Goal: Navigation & Orientation: Find specific page/section

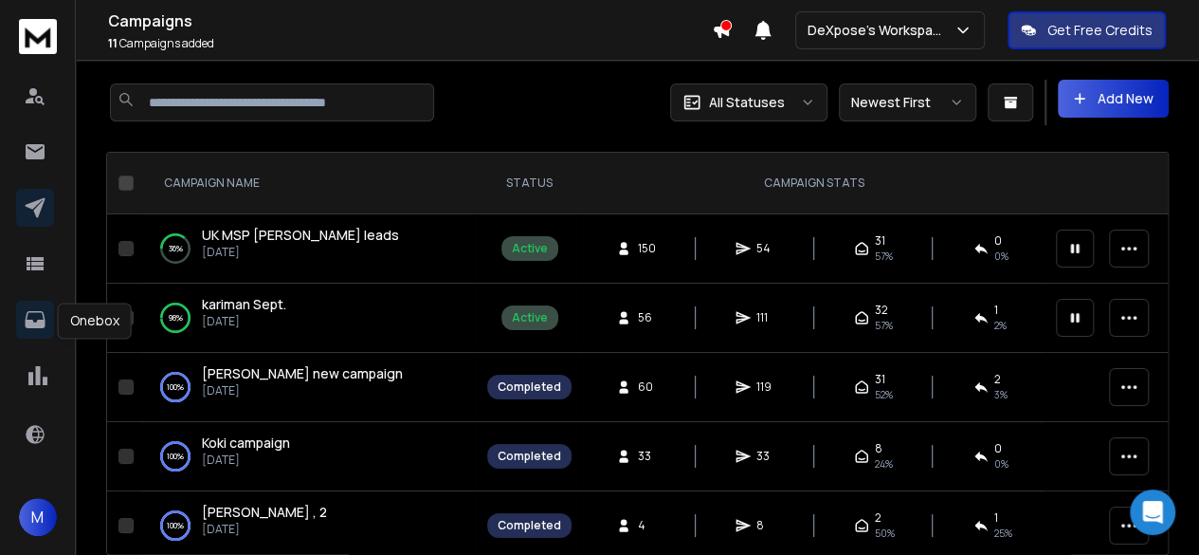
click at [44, 315] on icon at bounding box center [35, 319] width 23 height 23
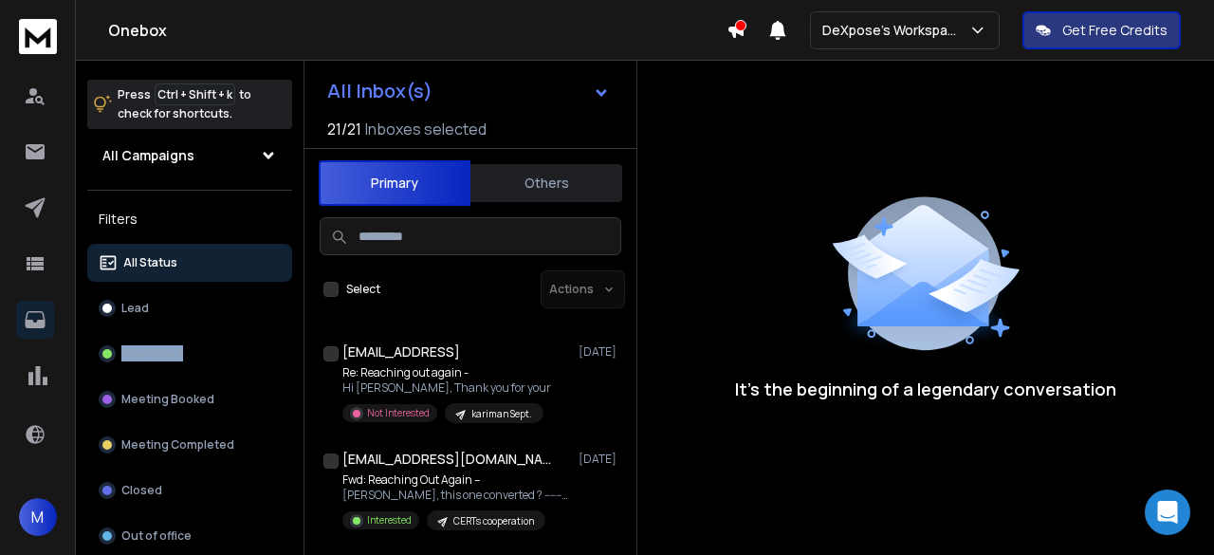
drag, startPoint x: 296, startPoint y: 311, endPoint x: 295, endPoint y: 354, distance: 42.7
click at [295, 354] on div "Press Ctrl + Shift + k to check for shortcuts. All Campaigns All Campaigns Filt…" at bounding box center [190, 338] width 228 height 555
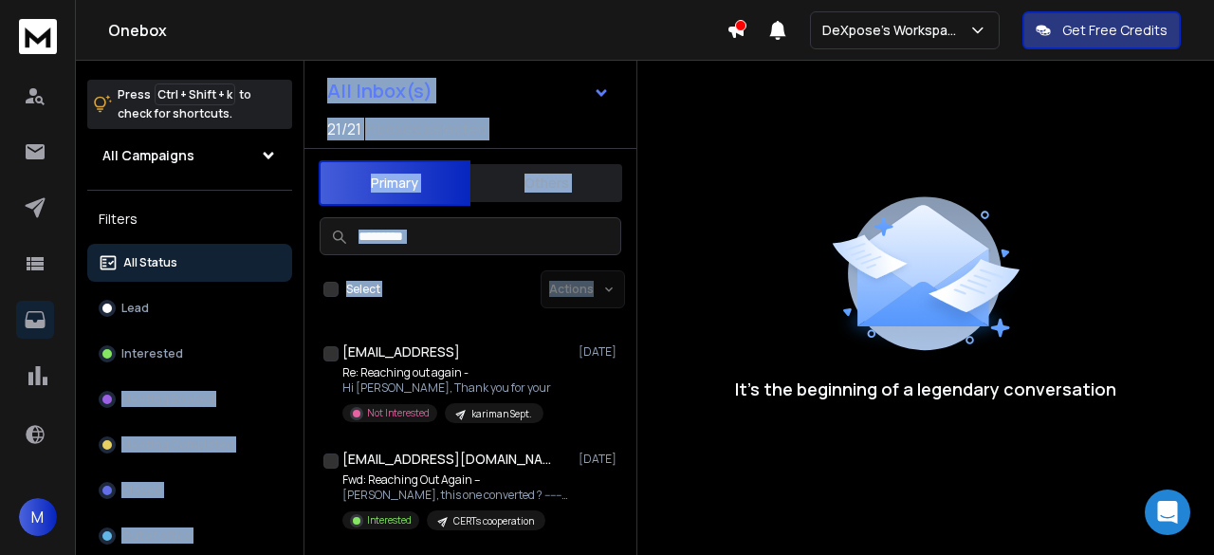
drag, startPoint x: 304, startPoint y: 338, endPoint x: 301, endPoint y: 358, distance: 20.3
click at [301, 358] on div "Press Ctrl + Shift + k to check for shortcuts. All Campaigns All Campaigns Filt…" at bounding box center [645, 338] width 1138 height 555
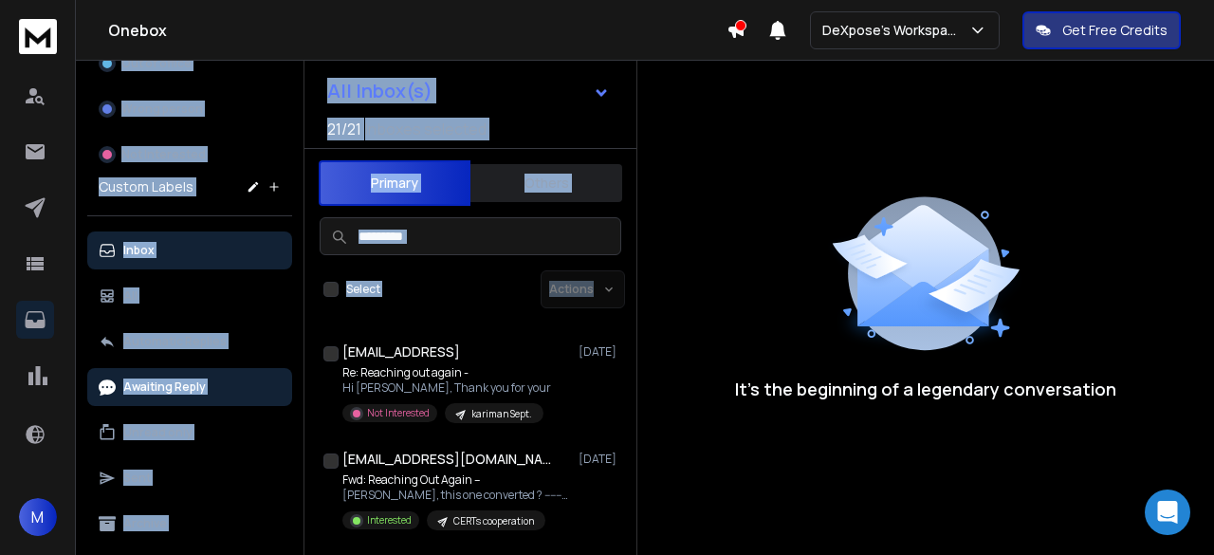
click at [154, 386] on p "Awaiting Reply" at bounding box center [164, 386] width 82 height 15
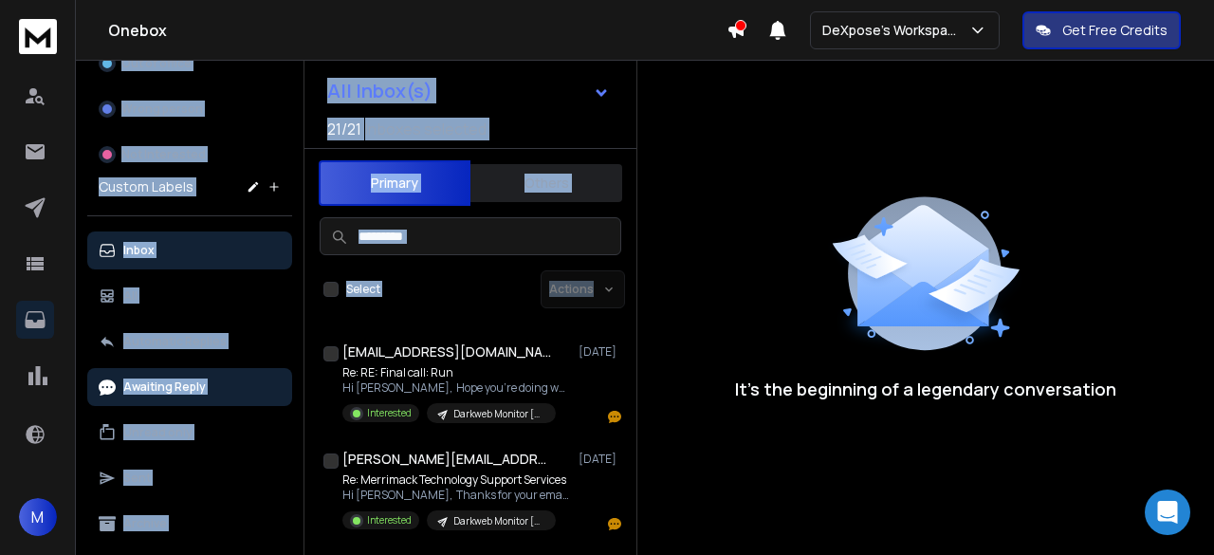
click at [186, 249] on button "Inbox" at bounding box center [189, 250] width 205 height 38
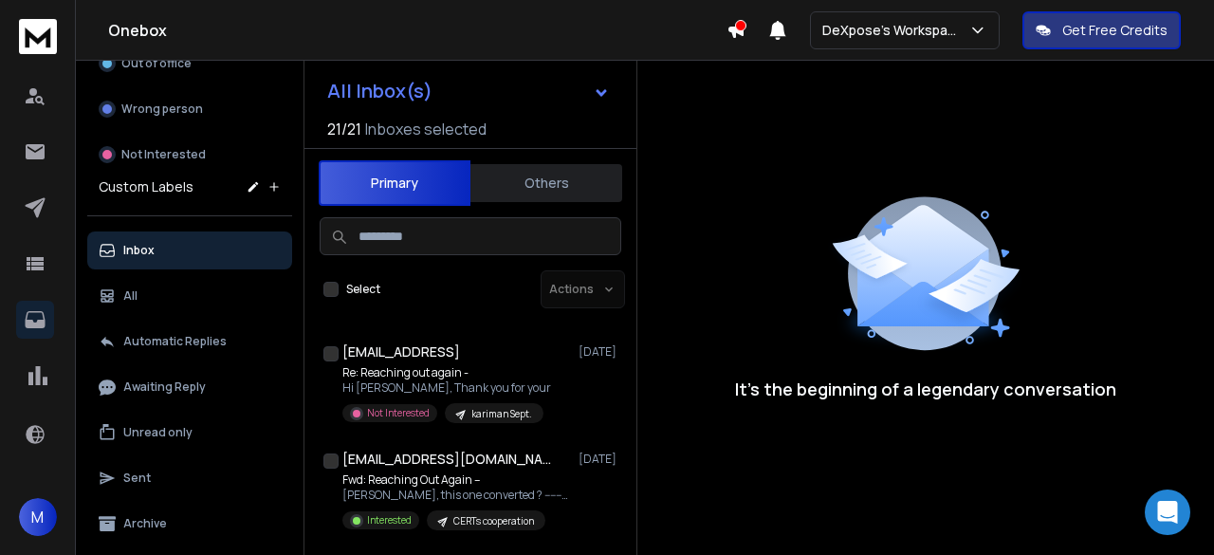
click at [413, 22] on h1 "Onebox" at bounding box center [417, 30] width 618 height 23
click at [304, 122] on div "All Inbox(s) 21 / 21 Inboxes selected Primary Others Select Actions [EMAIL_ADDR…" at bounding box center [470, 338] width 332 height 555
click at [292, 111] on div "Press Ctrl + Shift + k to check for shortcuts. All Campaigns All Campaigns Filt…" at bounding box center [190, 338] width 228 height 555
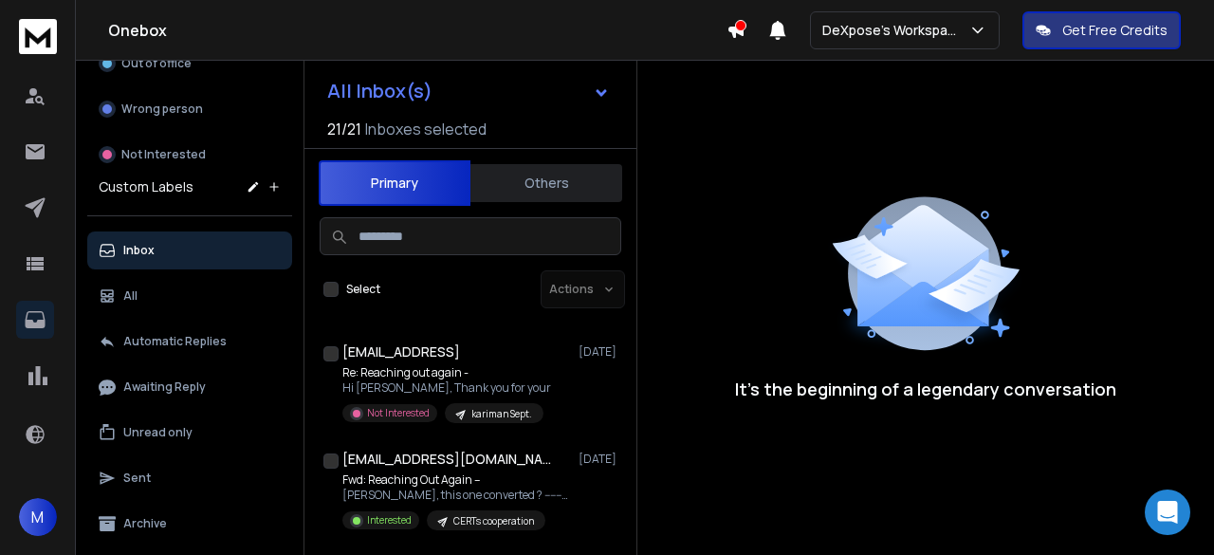
click at [292, 111] on div "Press Ctrl + Shift + k to check for shortcuts. All Campaigns All Campaigns Filt…" at bounding box center [190, 338] width 228 height 555
